Goal: Navigation & Orientation: Find specific page/section

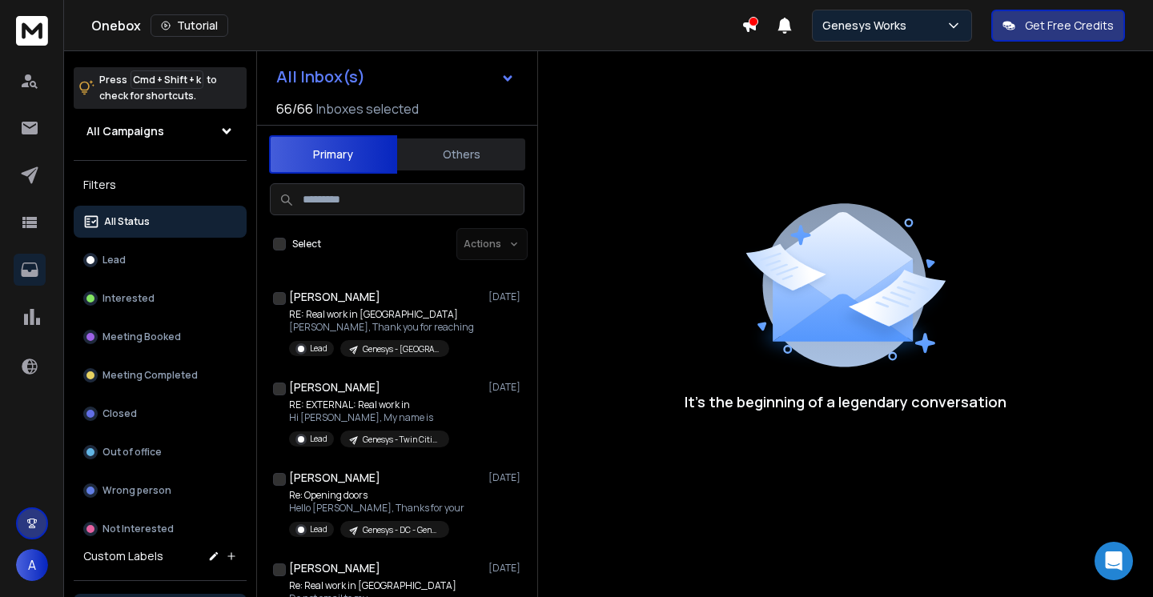
click at [865, 22] on p "Genesys Works" at bounding box center [867, 26] width 90 height 16
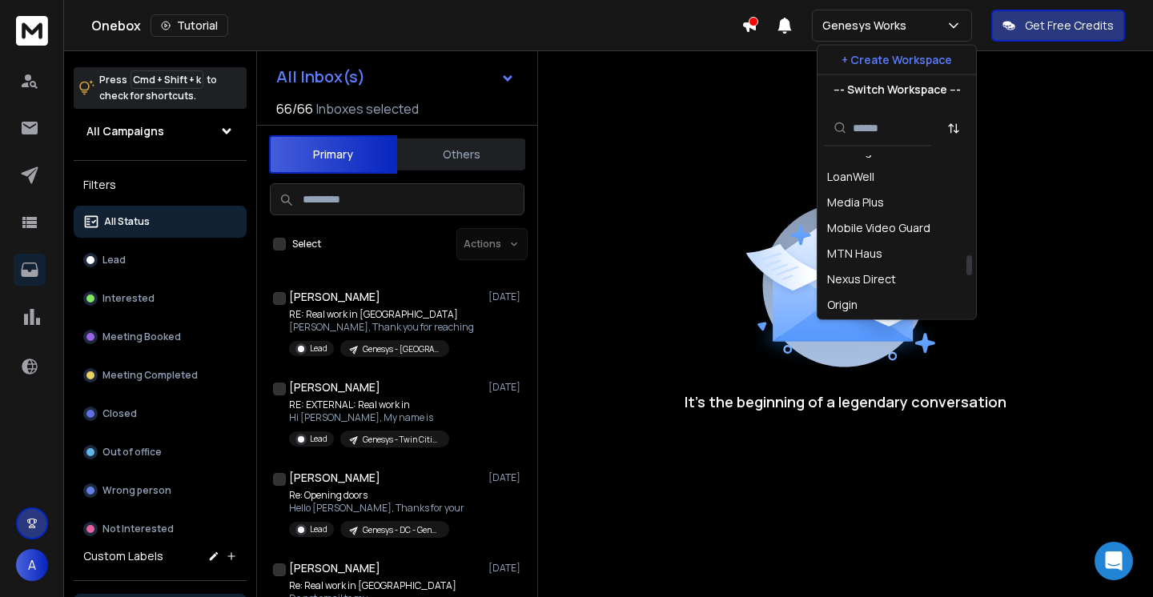
scroll to position [811, 0]
click at [843, 243] on div "MTN Haus" at bounding box center [854, 251] width 55 height 16
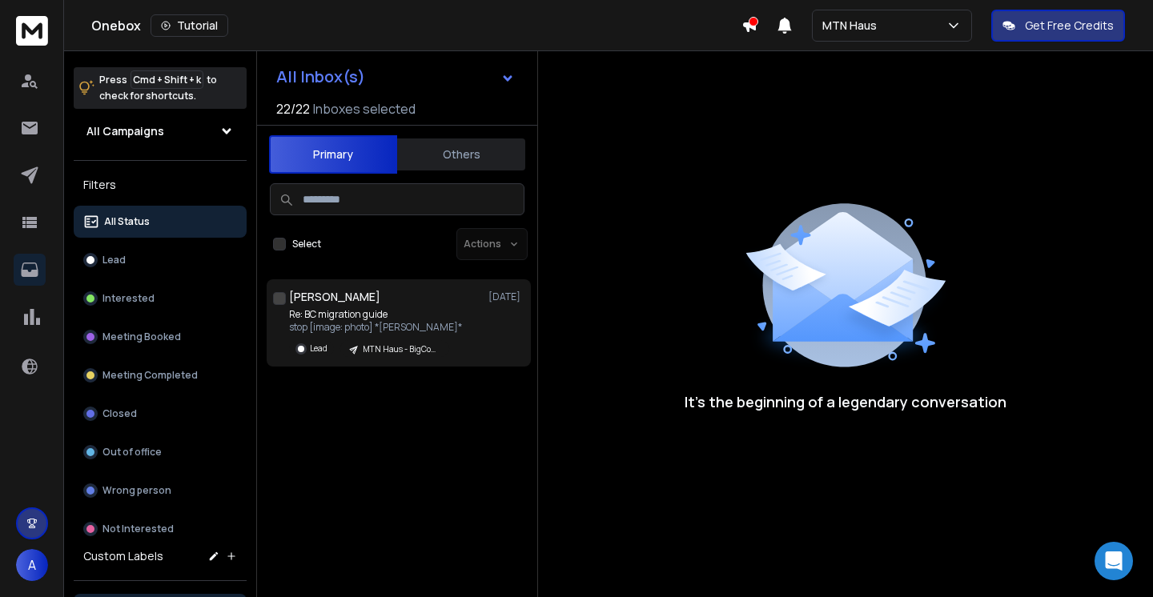
click at [365, 301] on h1 "Kristin Miyahira" at bounding box center [334, 297] width 91 height 16
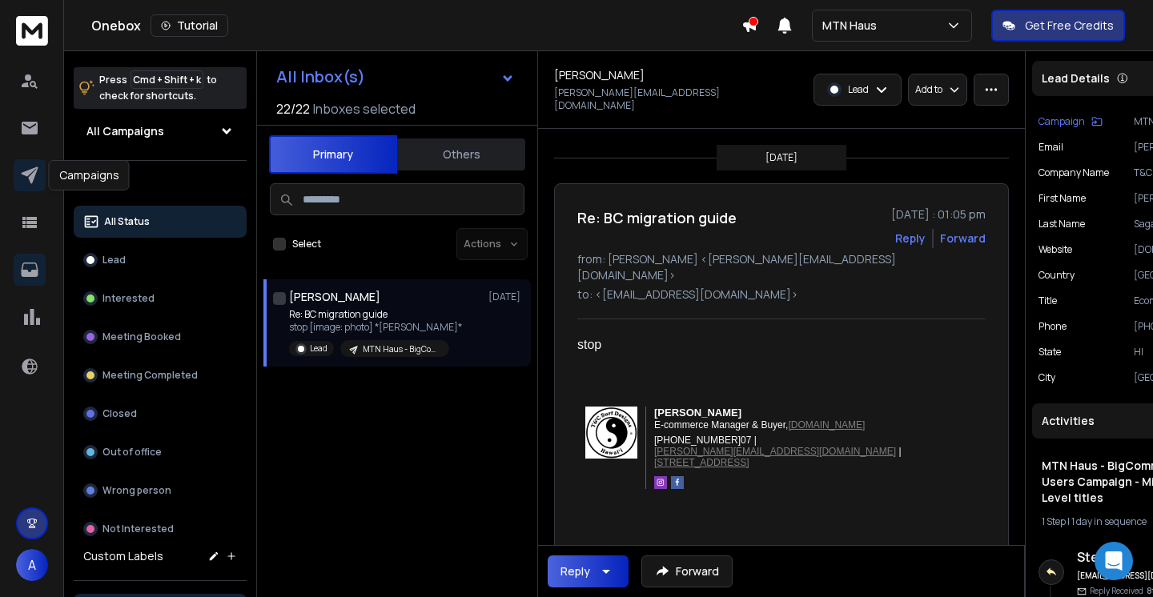
click at [27, 167] on icon at bounding box center [29, 175] width 19 height 19
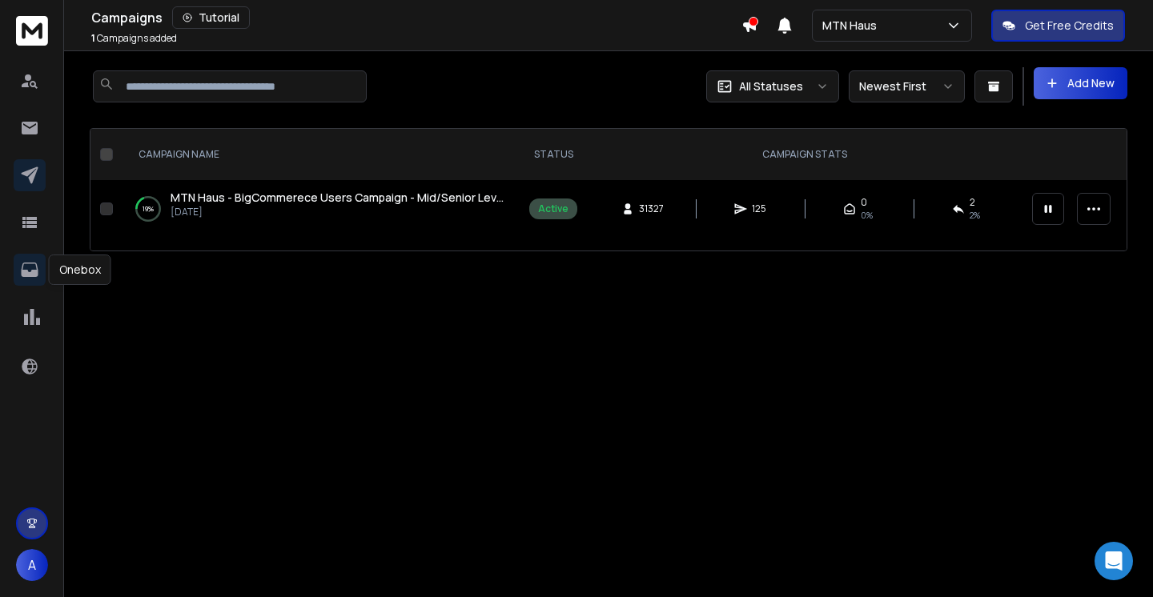
click at [35, 271] on icon at bounding box center [29, 270] width 17 height 14
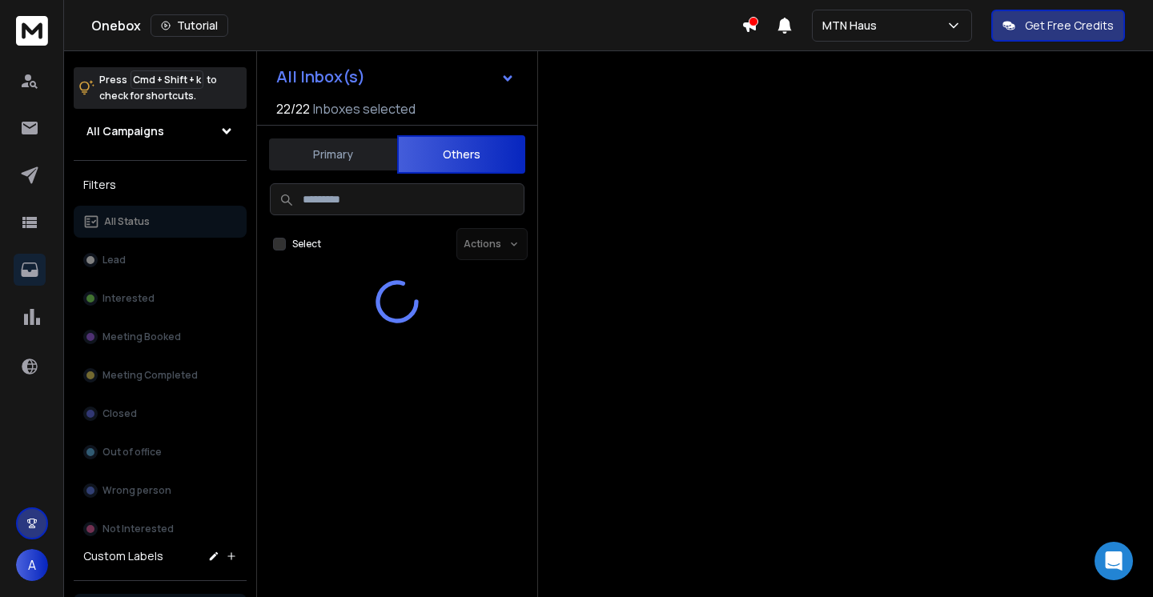
click at [471, 154] on button "Others" at bounding box center [461, 154] width 128 height 38
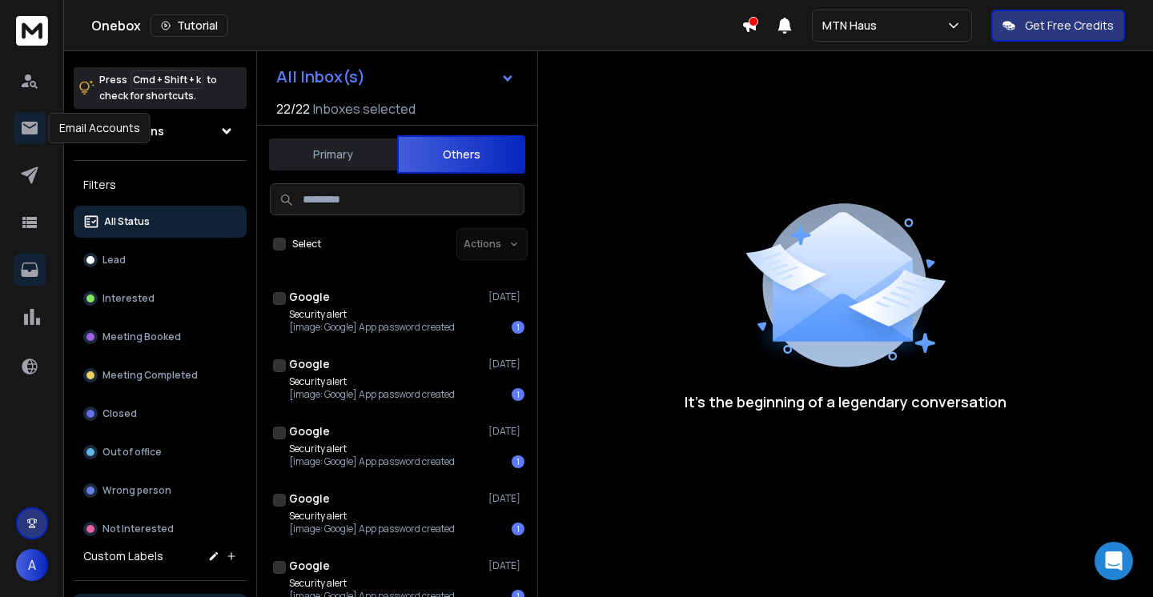
click at [26, 129] on icon at bounding box center [30, 128] width 16 height 13
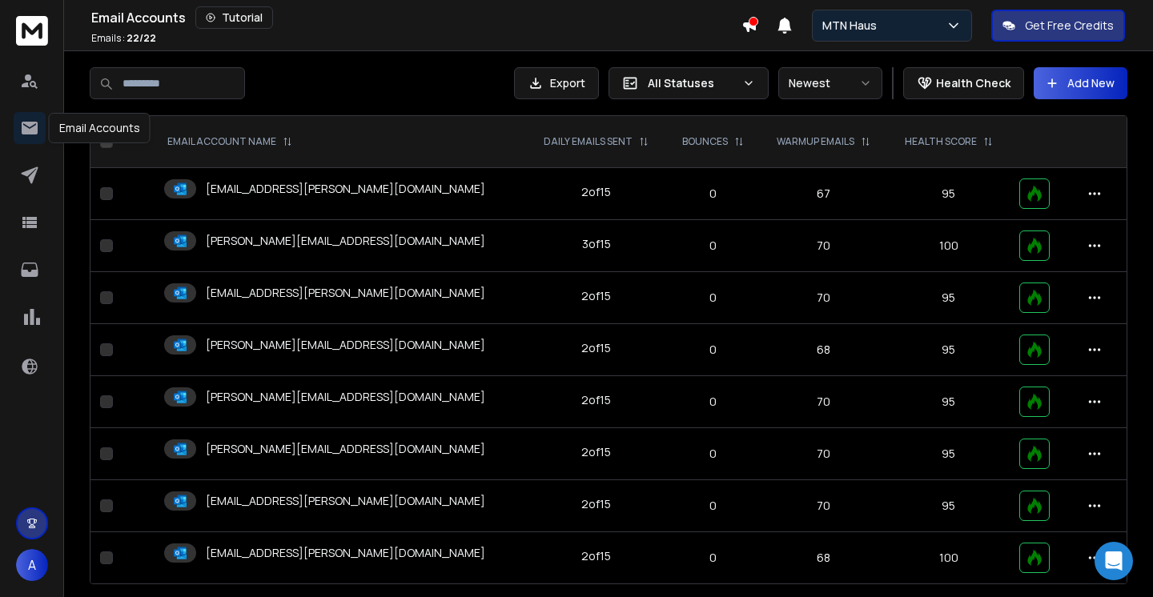
click at [846, 23] on p "MTN Haus" at bounding box center [852, 26] width 61 height 16
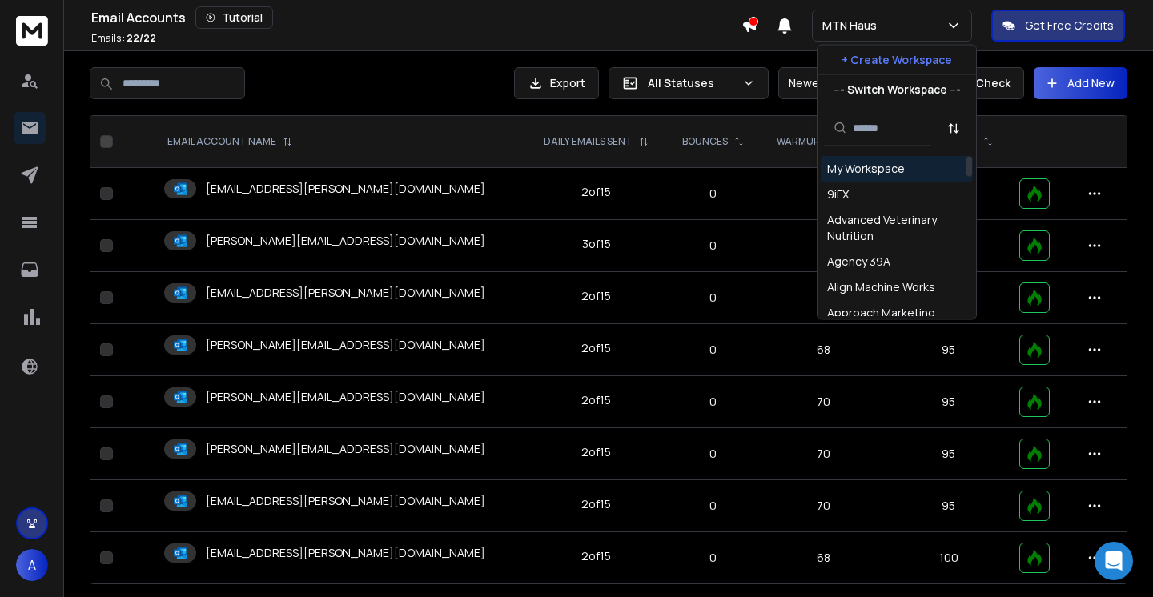
click at [848, 167] on div "My Workspace" at bounding box center [866, 169] width 78 height 16
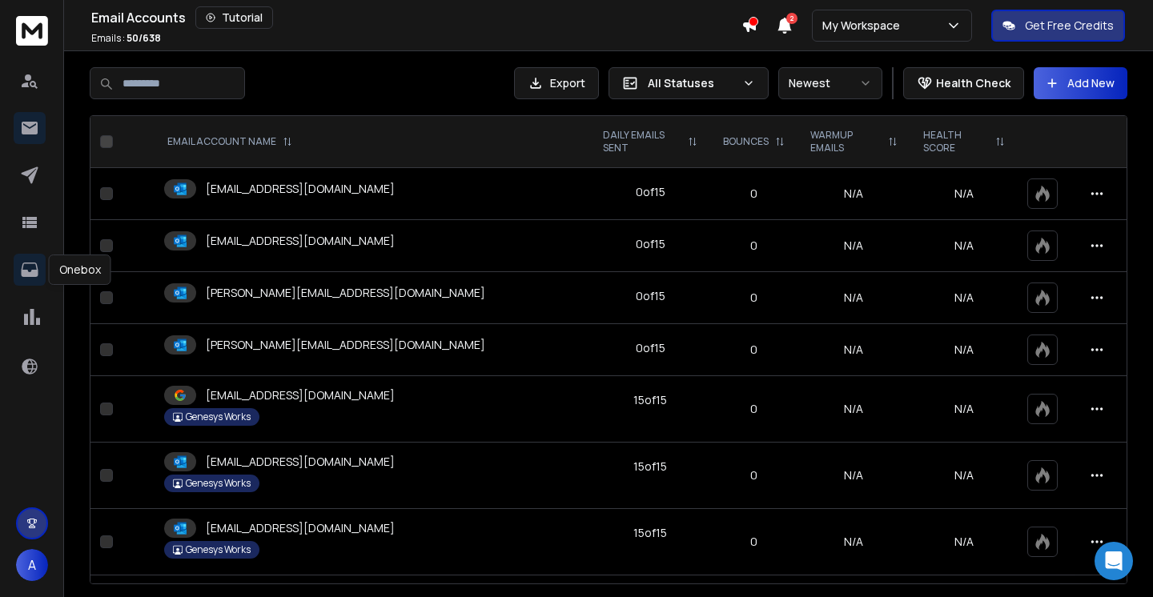
click at [34, 273] on icon at bounding box center [29, 270] width 17 height 14
